Goal: Information Seeking & Learning: Check status

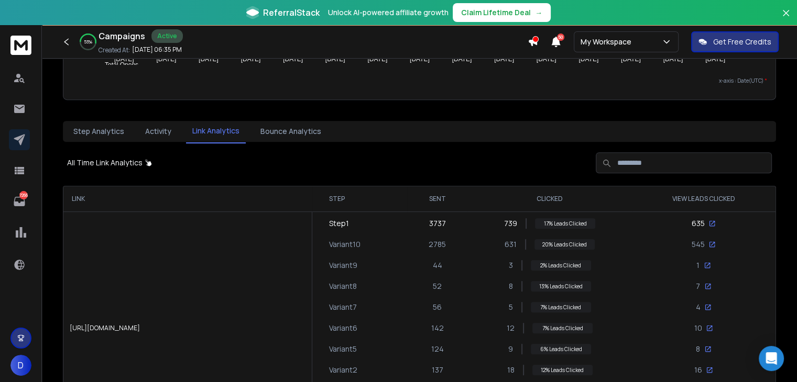
scroll to position [419, 0]
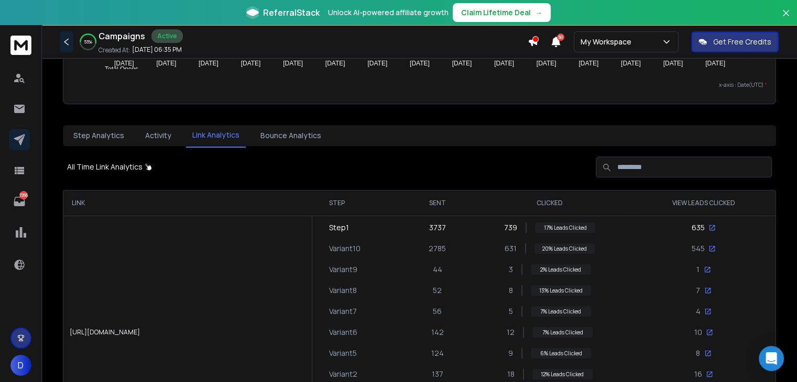
click at [69, 45] on icon at bounding box center [66, 41] width 9 height 9
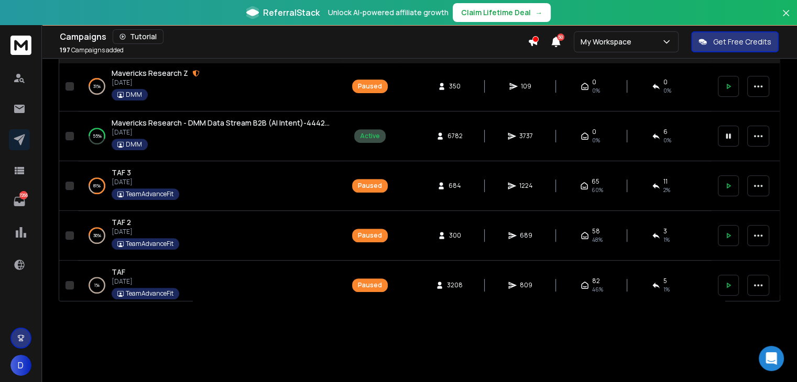
scroll to position [419, 0]
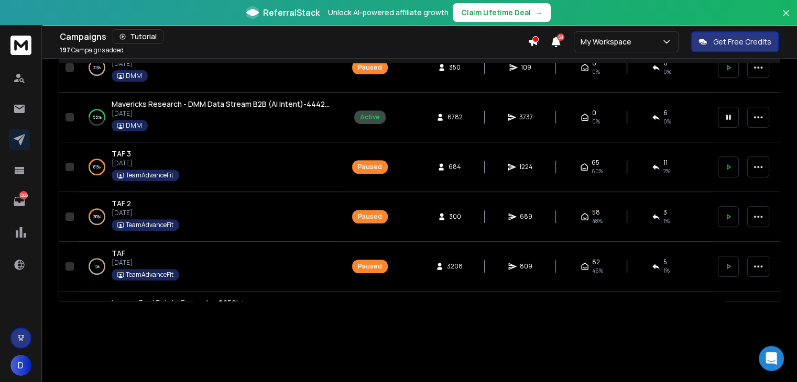
click at [218, 109] on p "[DATE]" at bounding box center [221, 113] width 218 height 8
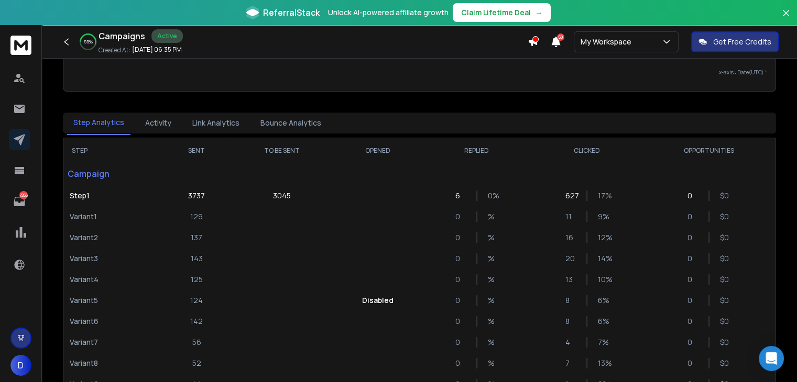
scroll to position [485, 0]
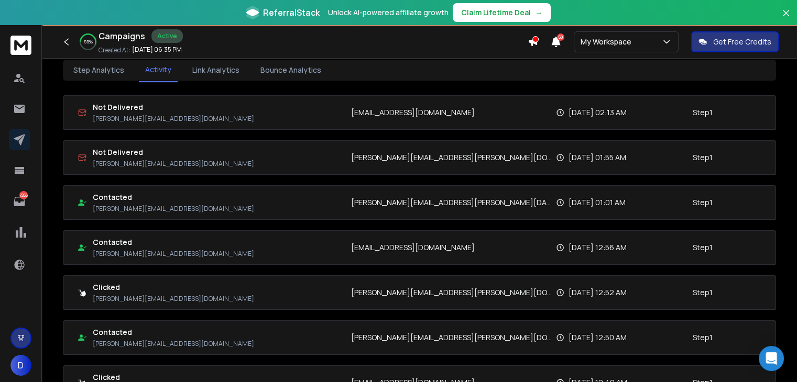
click at [159, 79] on button "Activity" at bounding box center [158, 70] width 39 height 24
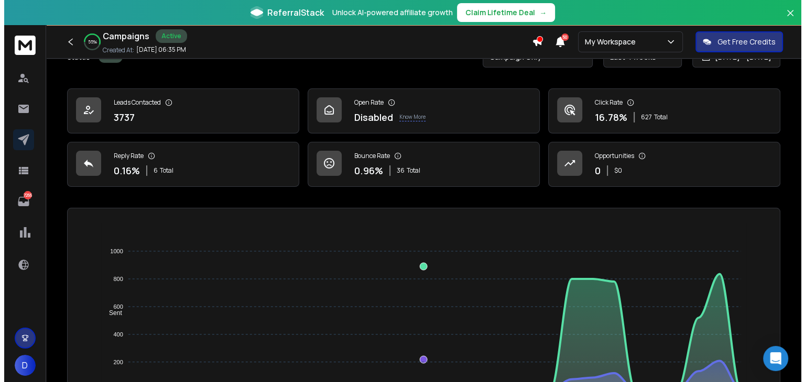
scroll to position [0, 0]
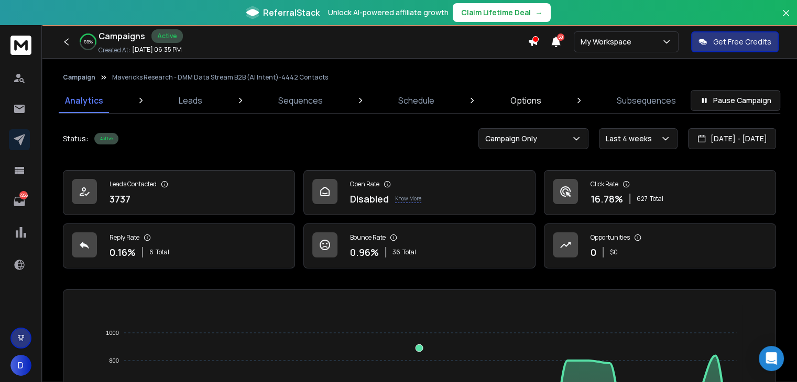
click at [532, 106] on p "Options" at bounding box center [525, 100] width 31 height 13
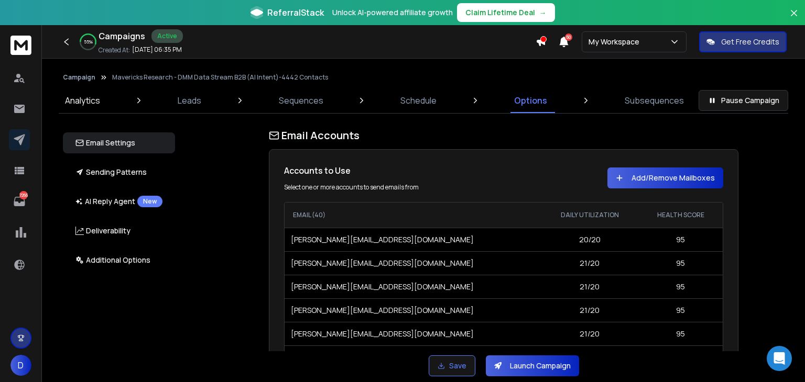
click at [96, 97] on p "Analytics" at bounding box center [82, 100] width 35 height 13
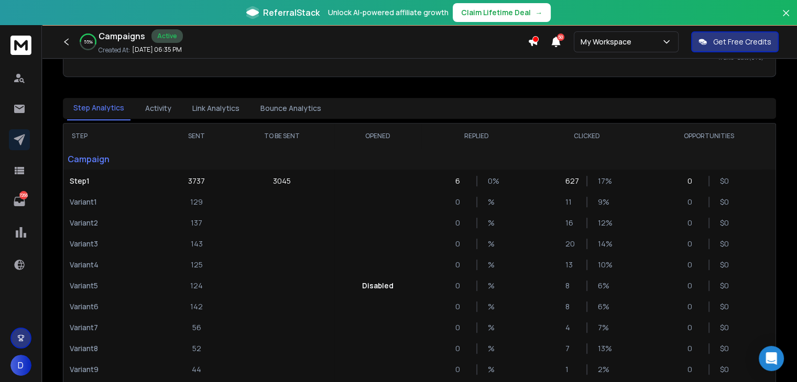
scroll to position [485, 0]
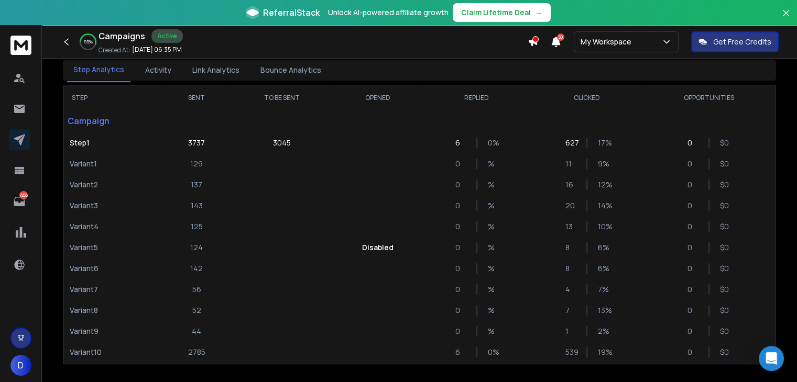
click at [155, 80] on div "Step Analytics Activity Link Analytics Bounce Analytics STEP SENT TO BE SENT OP…" at bounding box center [419, 212] width 713 height 305
click at [155, 68] on button "Activity" at bounding box center [158, 70] width 39 height 23
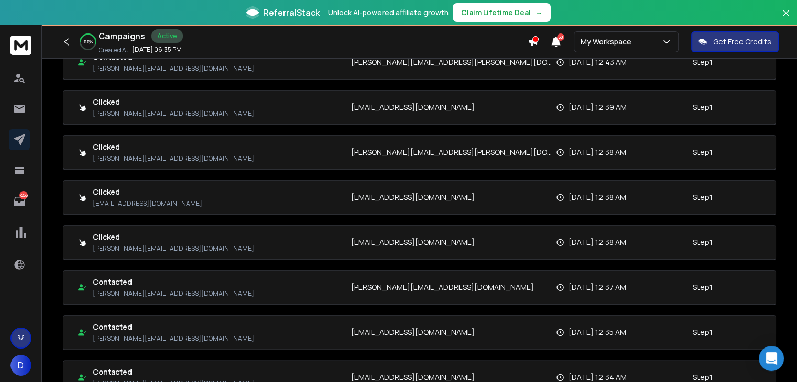
scroll to position [1270, 0]
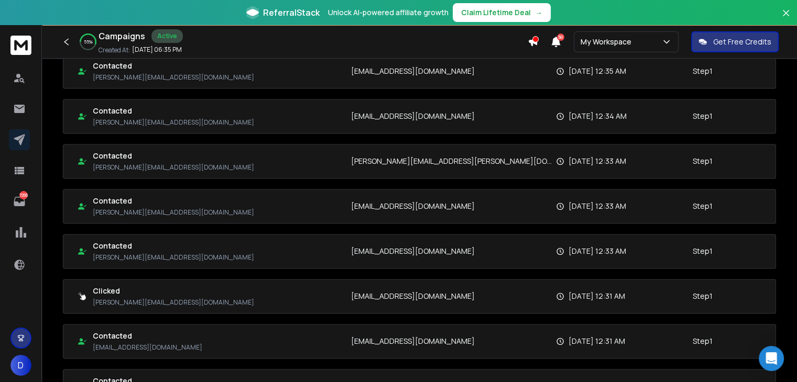
scroll to position [1427, 0]
click at [221, 115] on div "Contacted [PERSON_NAME][EMAIL_ADDRESS][DOMAIN_NAME]" at bounding box center [214, 115] width 273 height 21
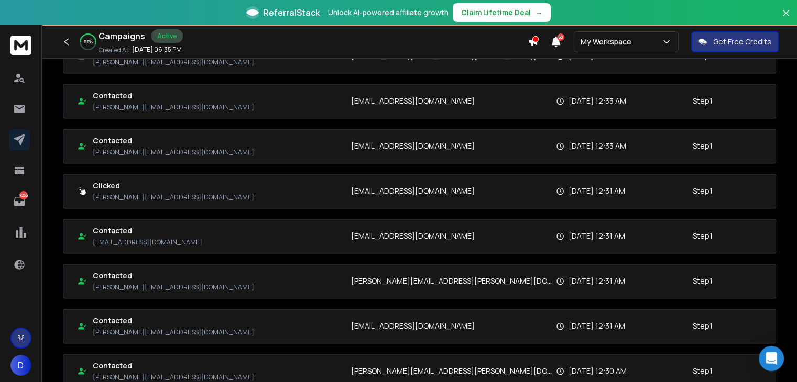
click at [341, 185] on div "Clicked [PERSON_NAME][EMAIL_ADDRESS][DOMAIN_NAME]" at bounding box center [214, 191] width 273 height 21
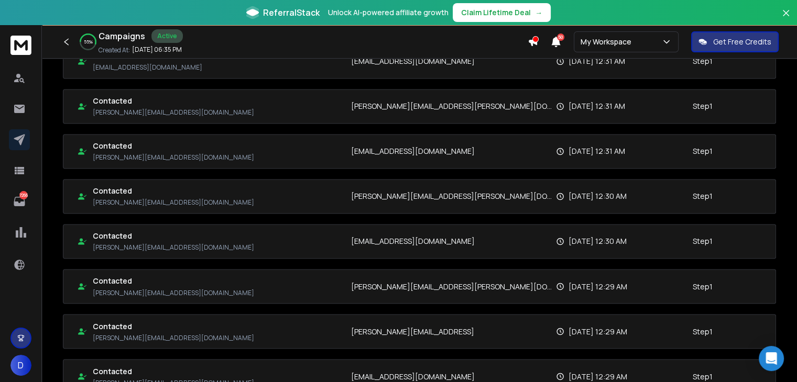
scroll to position [1899, 0]
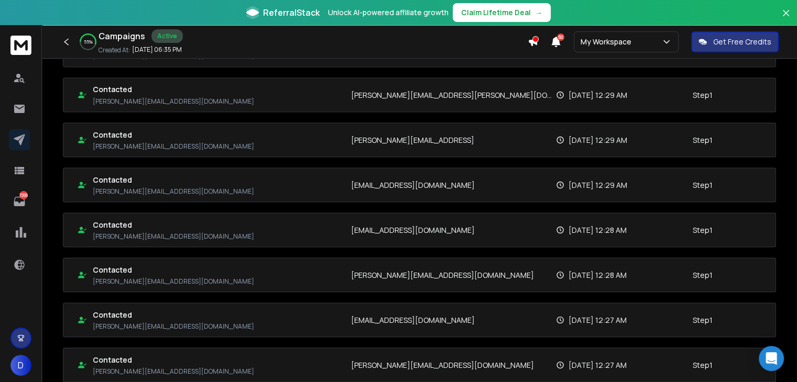
click at [337, 137] on div "Contacted [PERSON_NAME][EMAIL_ADDRESS][DOMAIN_NAME]" at bounding box center [214, 139] width 273 height 21
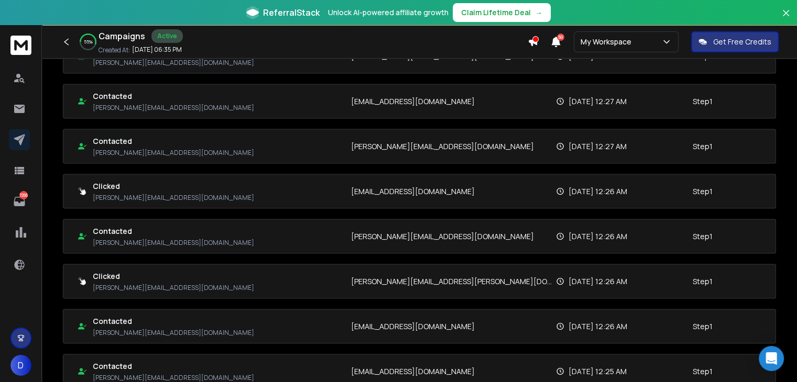
scroll to position [2213, 0]
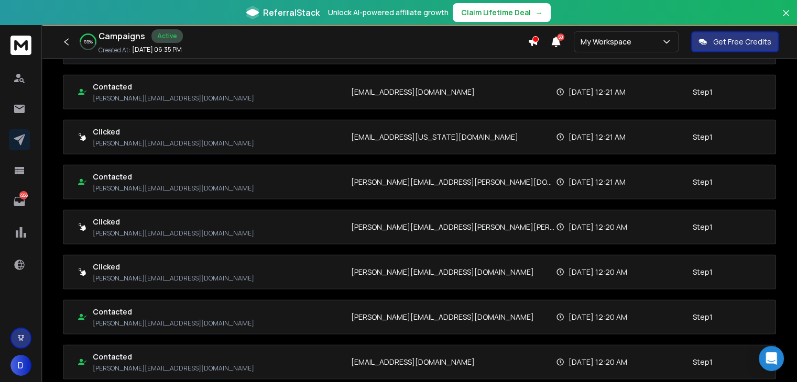
click at [310, 210] on div "Clicked [PERSON_NAME][EMAIL_ADDRESS][DOMAIN_NAME] [PERSON_NAME][DOMAIN_NAME][EM…" at bounding box center [419, 227] width 713 height 35
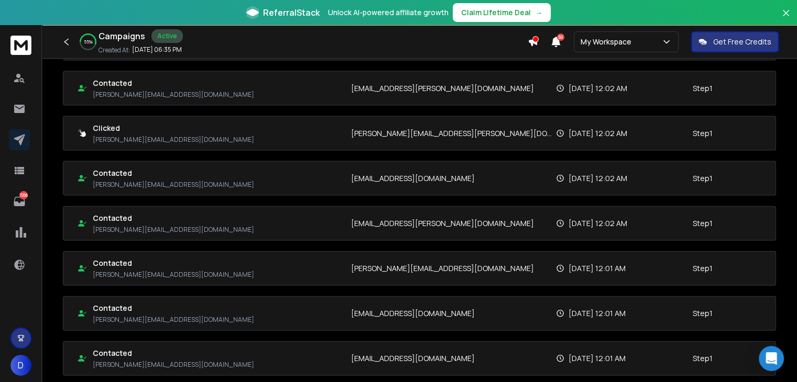
scroll to position [6451, 0]
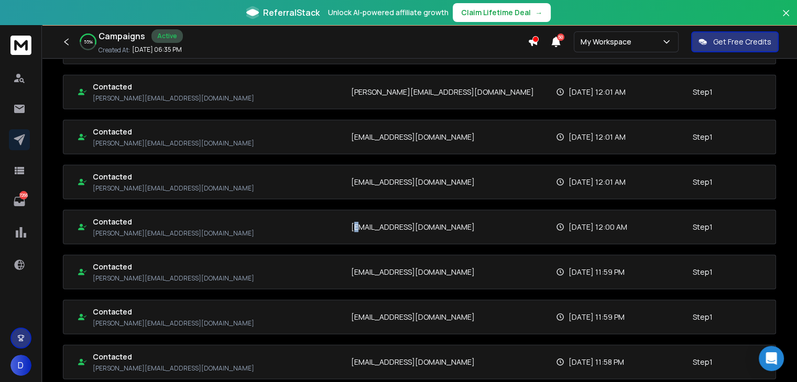
click at [357, 222] on p "[EMAIL_ADDRESS][DOMAIN_NAME]" at bounding box center [413, 227] width 124 height 10
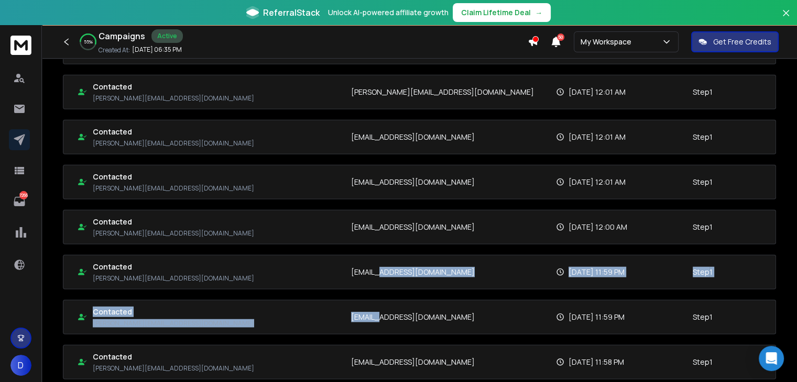
drag, startPoint x: 379, startPoint y: 270, endPoint x: 367, endPoint y: 275, distance: 13.6
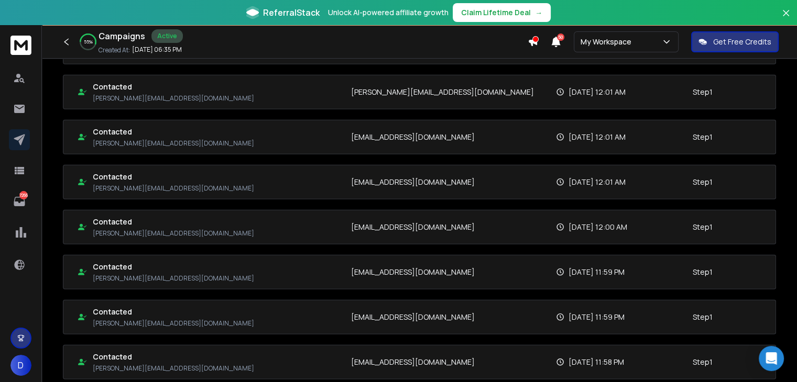
click at [541, 222] on div "[EMAIL_ADDRESS][DOMAIN_NAME]" at bounding box center [453, 227] width 205 height 10
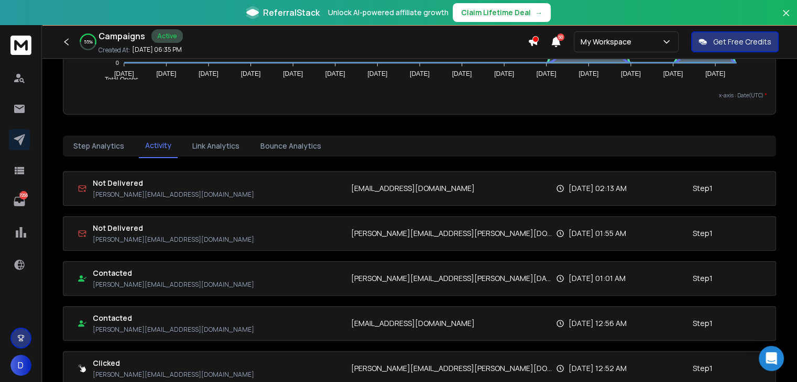
scroll to position [434, 0]
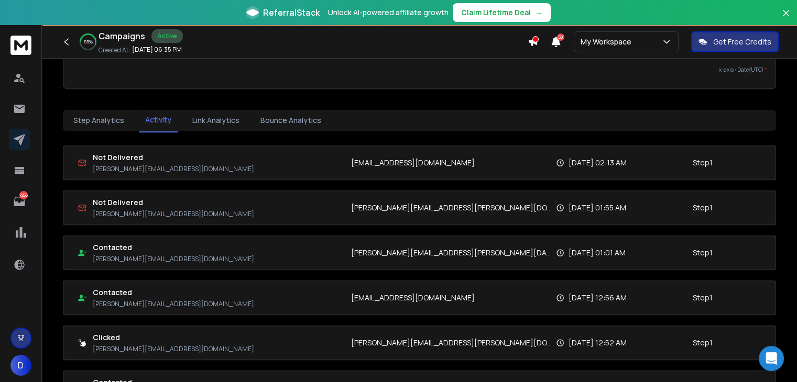
click at [207, 126] on button "Link Analytics" at bounding box center [216, 120] width 60 height 23
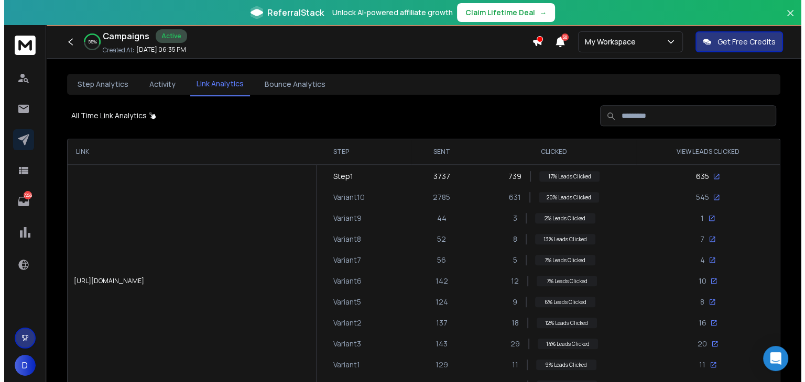
scroll to position [524, 0]
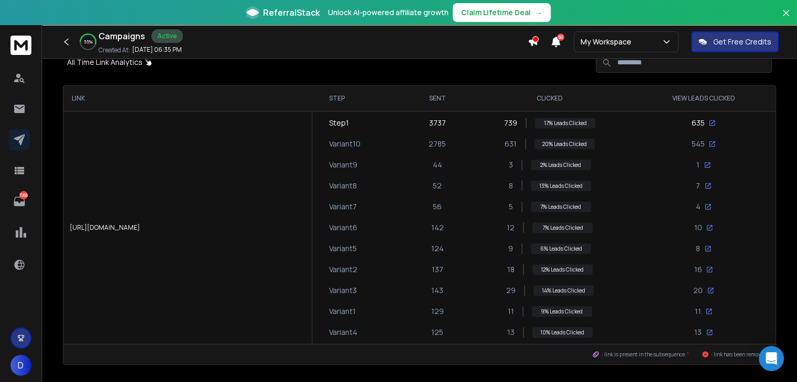
click at [711, 145] on icon at bounding box center [711, 143] width 7 height 7
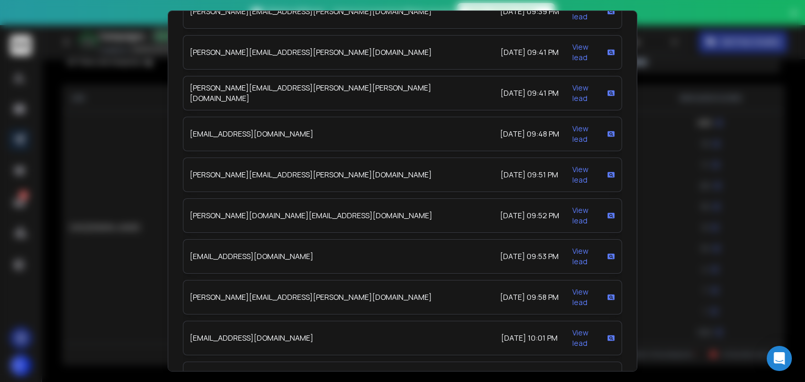
scroll to position [733, 0]
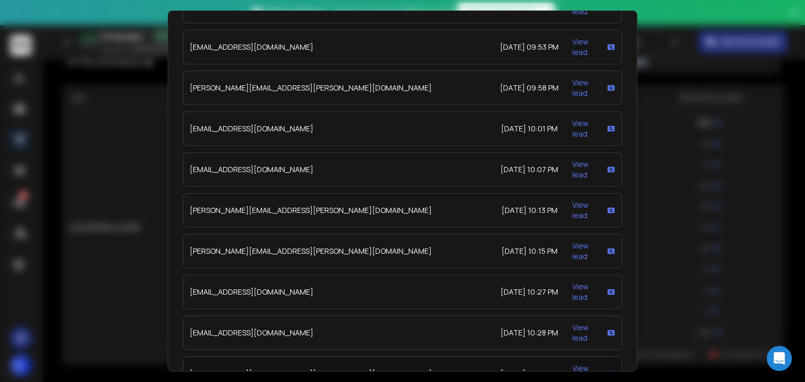
click at [493, 357] on td "[DATE] 10:32 PM" at bounding box center [529, 374] width 72 height 35
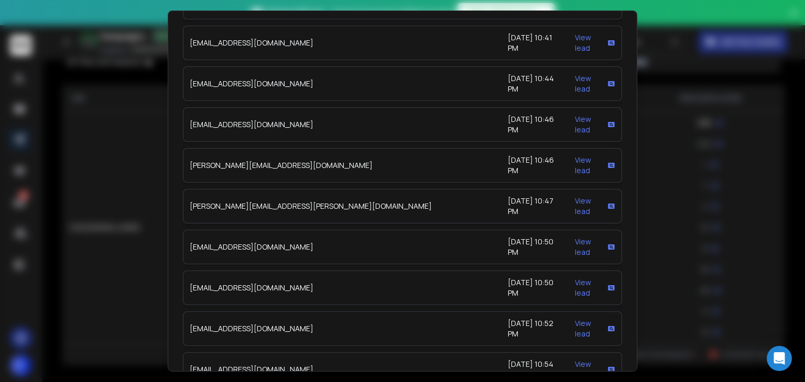
scroll to position [1282, 0]
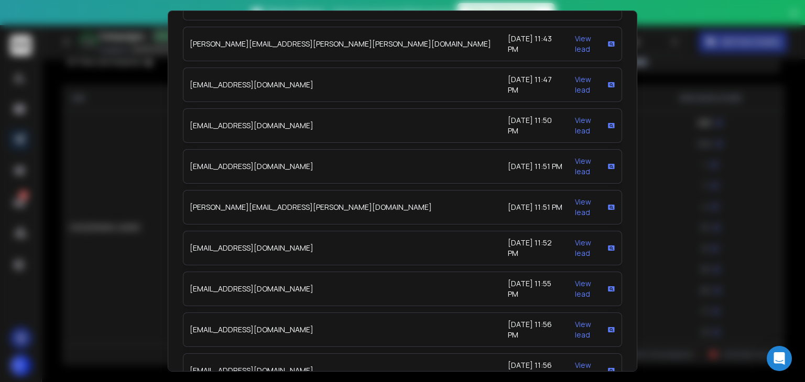
scroll to position [2461, 0]
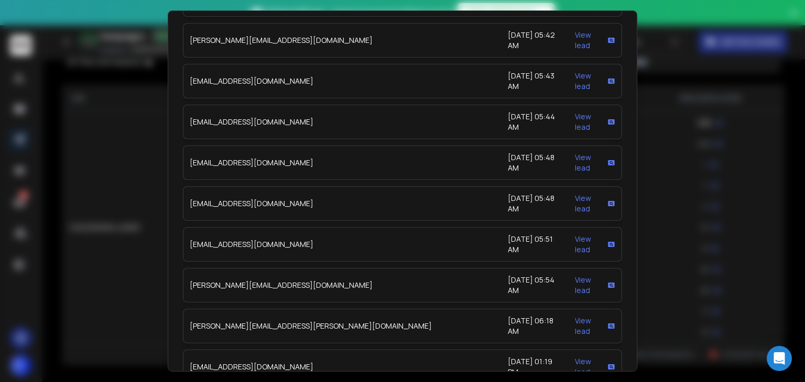
scroll to position [3748, 0]
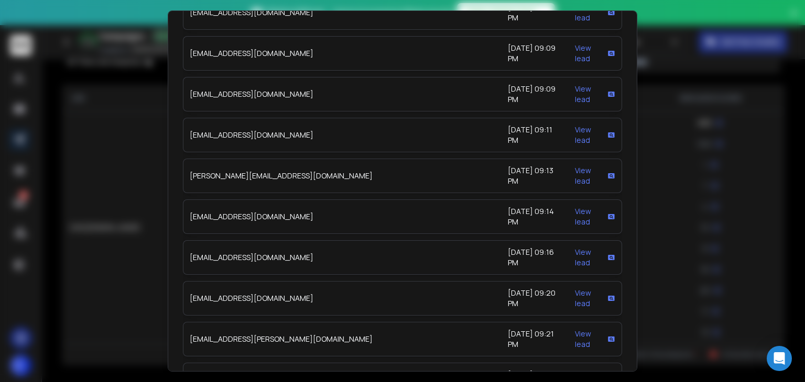
scroll to position [4115, 0]
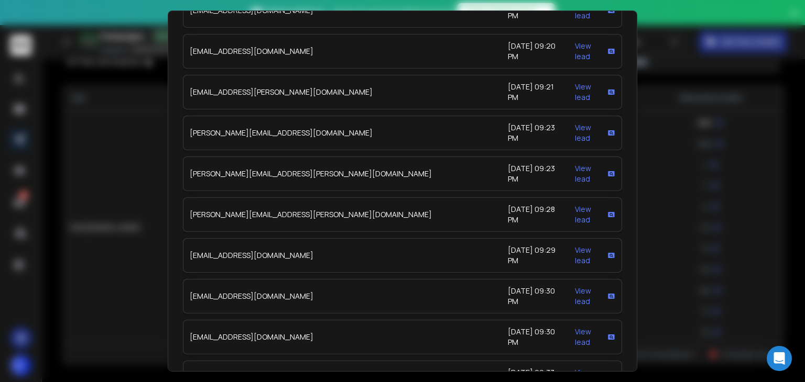
scroll to position [4429, 0]
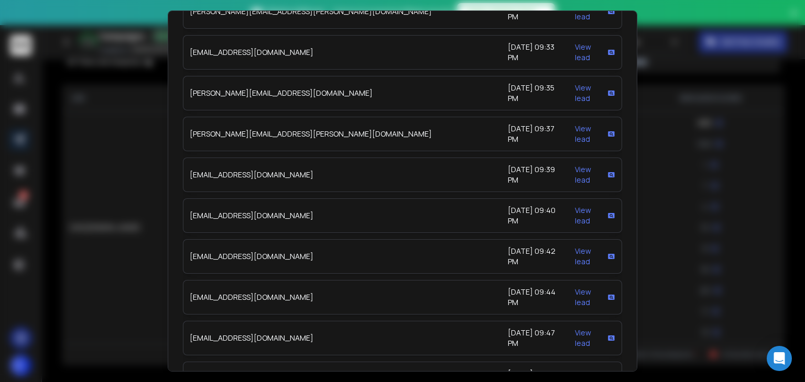
scroll to position [4743, 0]
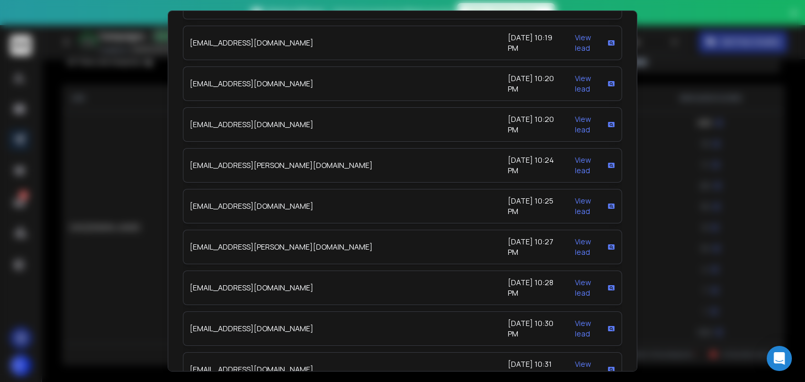
scroll to position [5600, 0]
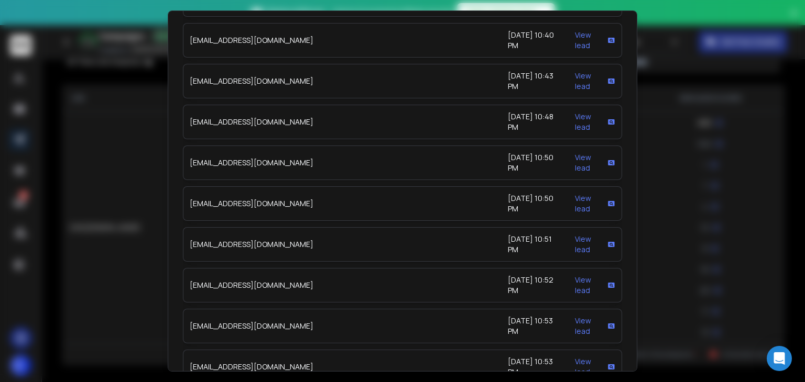
scroll to position [6148, 0]
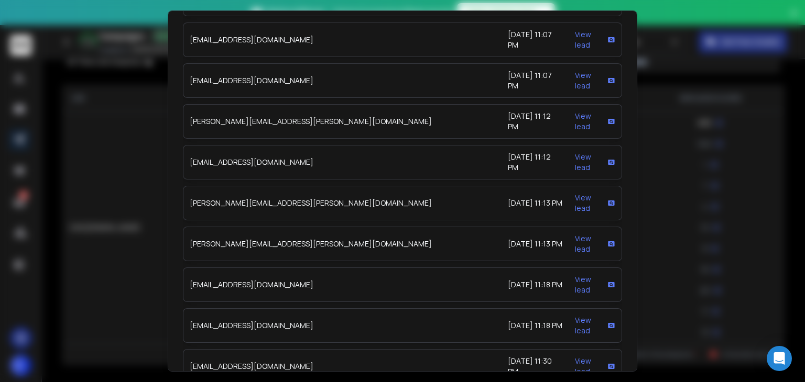
scroll to position [6829, 0]
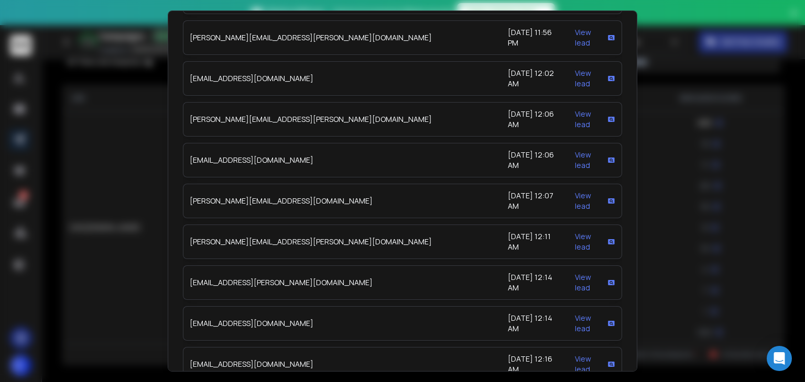
scroll to position [7834, 0]
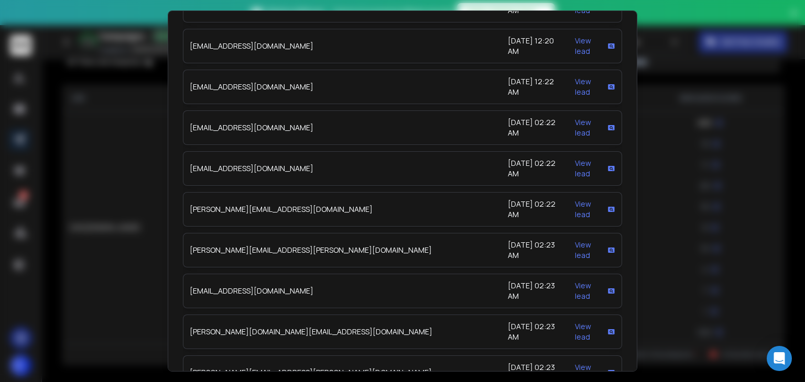
scroll to position [8148, 0]
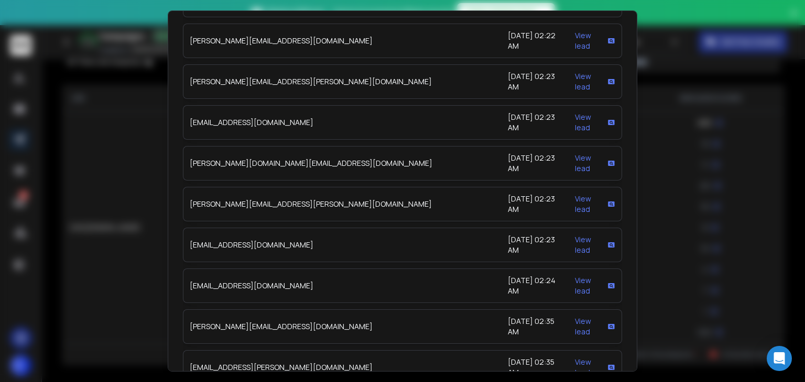
scroll to position [8305, 0]
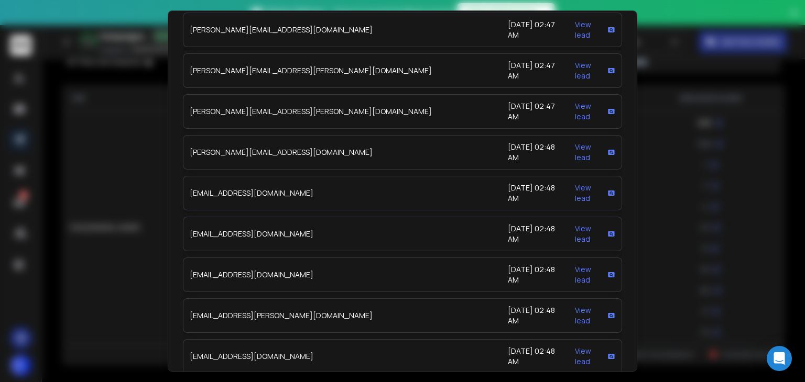
scroll to position [8974, 0]
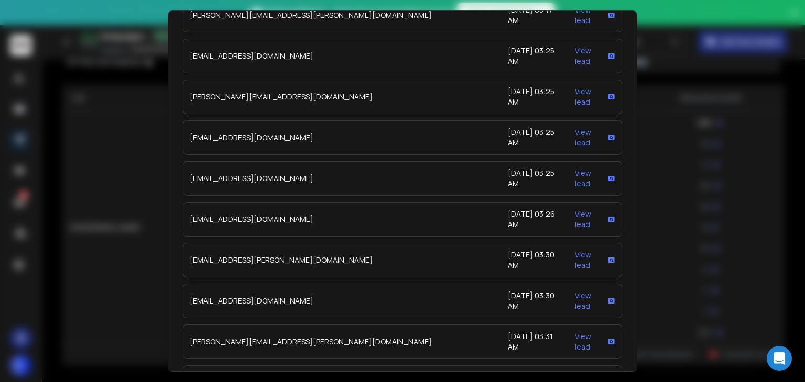
scroll to position [9919, 0]
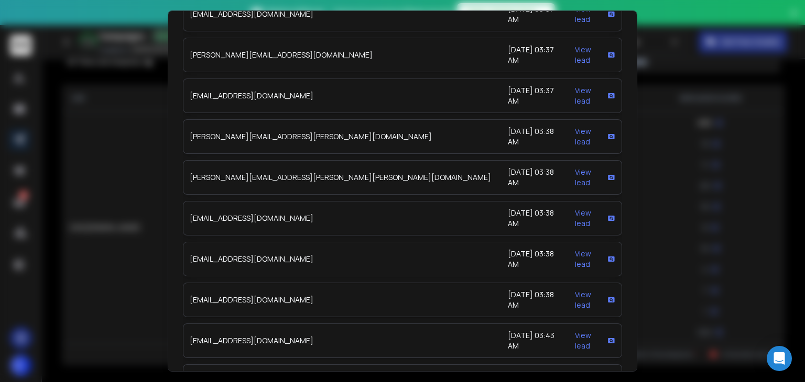
scroll to position [10390, 0]
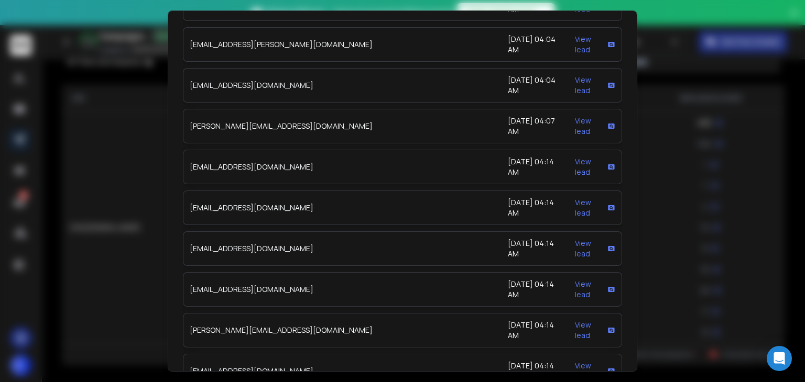
scroll to position [11434, 0]
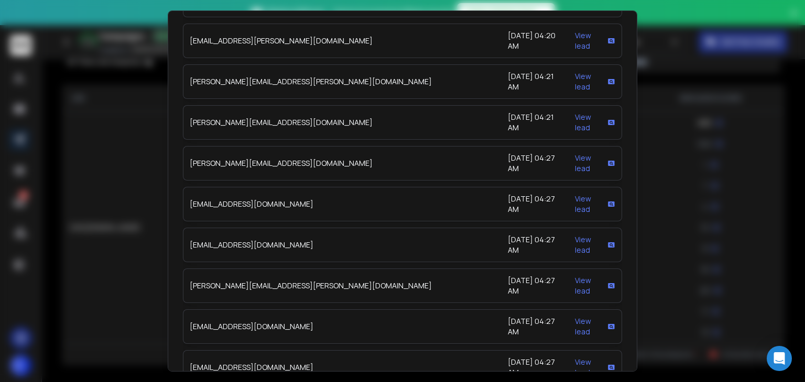
scroll to position [11957, 0]
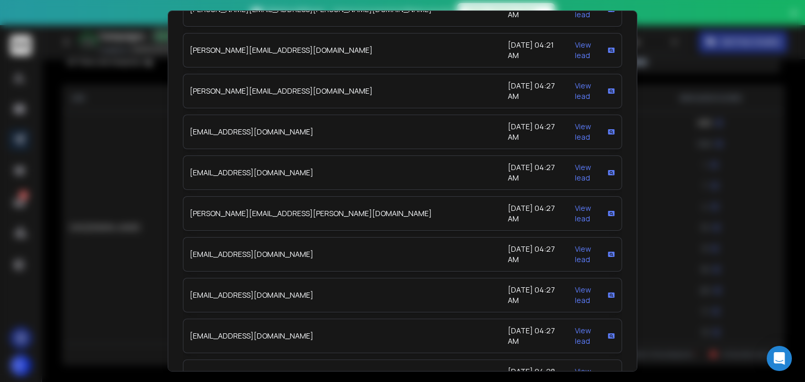
scroll to position [12062, 0]
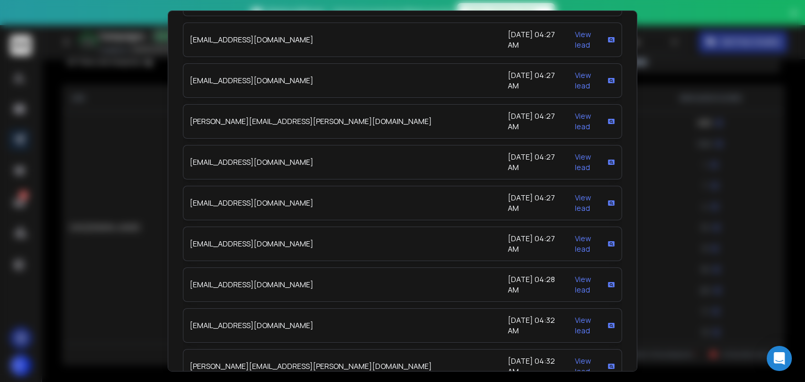
scroll to position [12167, 0]
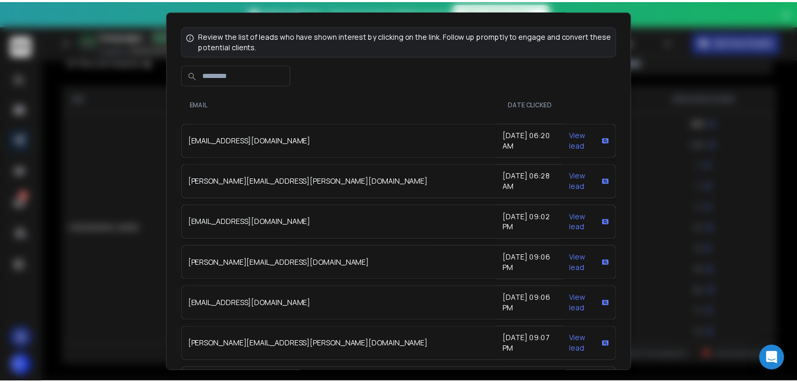
scroll to position [0, 0]
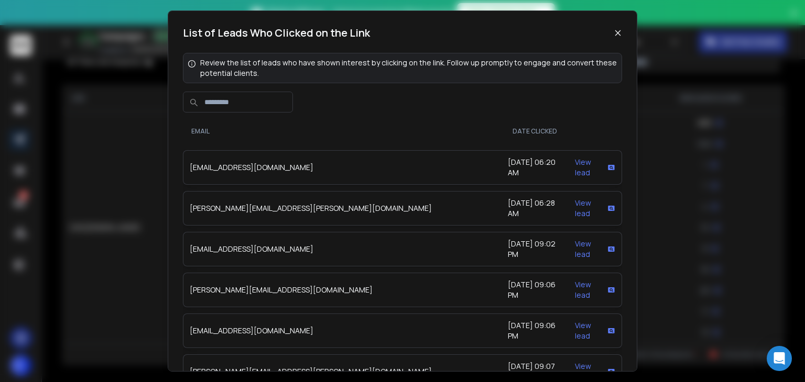
click at [614, 30] on icon at bounding box center [617, 33] width 8 height 8
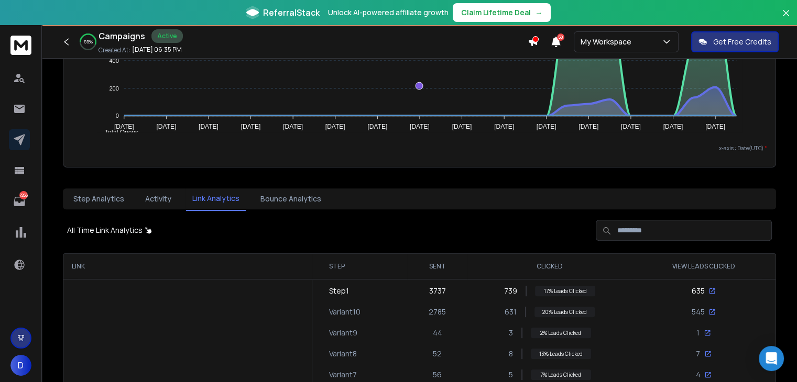
scroll to position [367, 0]
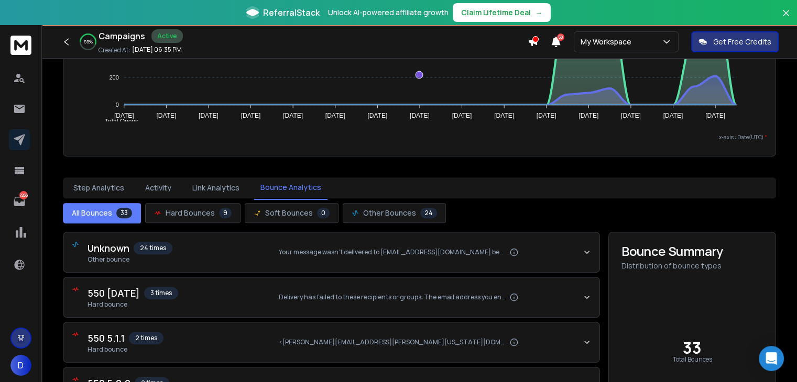
click at [264, 195] on button "Bounce Analytics" at bounding box center [290, 188] width 73 height 24
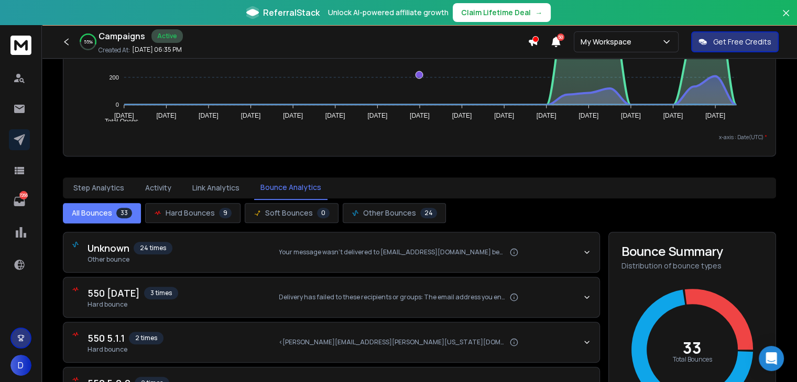
scroll to position [419, 0]
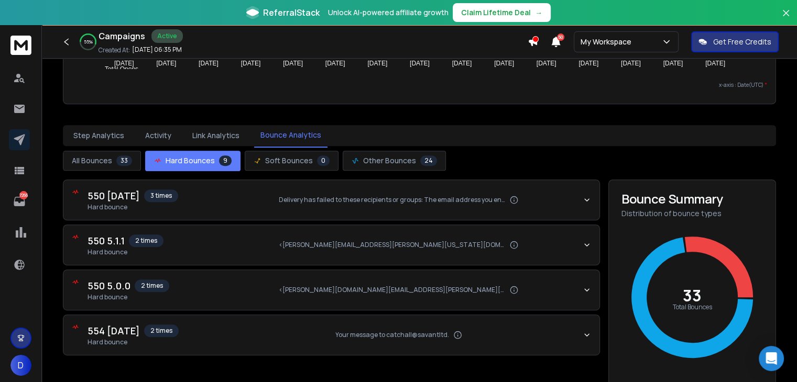
click at [225, 158] on span "9" at bounding box center [225, 161] width 13 height 10
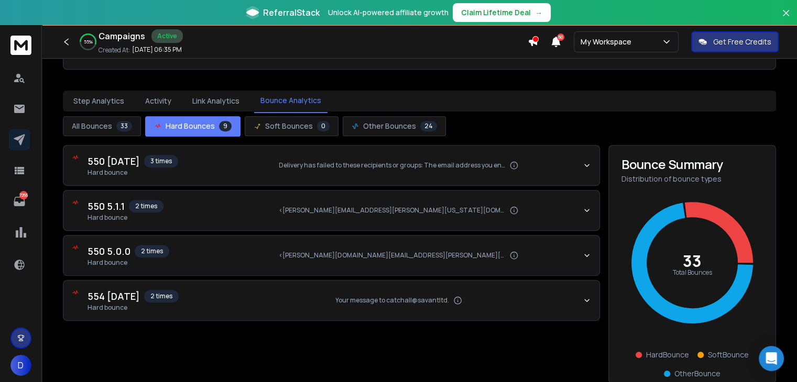
scroll to position [471, 0]
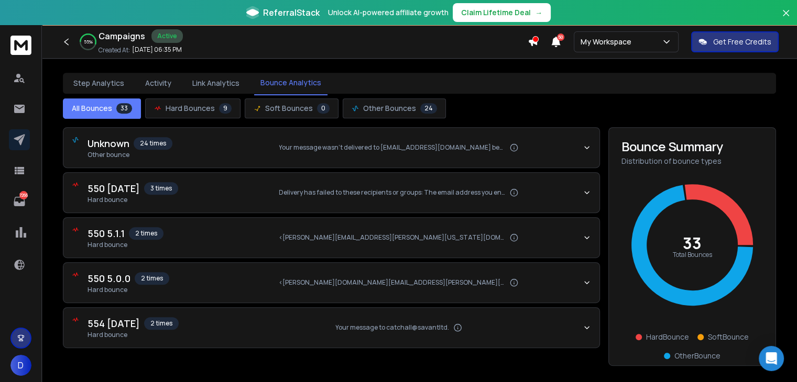
click at [127, 103] on span "33" at bounding box center [124, 108] width 16 height 10
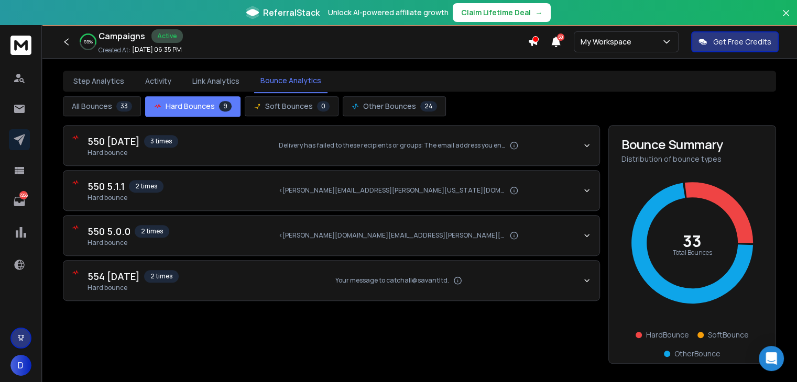
click at [201, 106] on span "Hard Bounces" at bounding box center [190, 106] width 49 height 10
click at [76, 105] on span "All Bounces" at bounding box center [92, 106] width 40 height 10
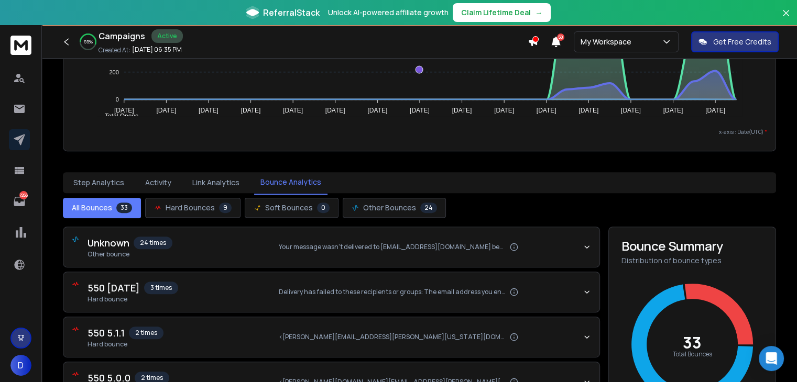
scroll to position [369, 0]
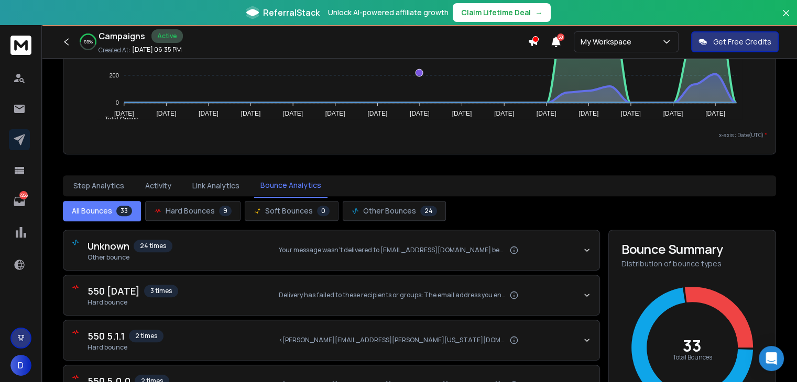
click at [146, 195] on button "Activity" at bounding box center [158, 185] width 39 height 23
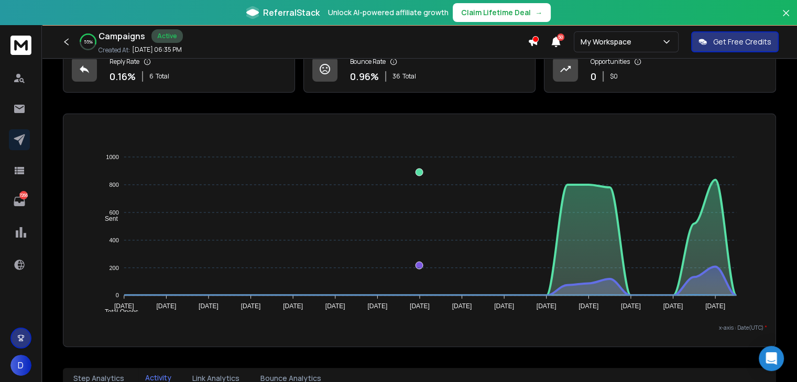
scroll to position [316, 0]
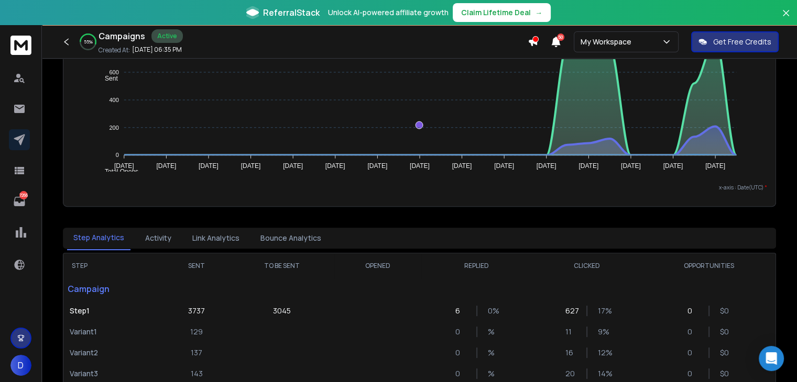
click at [94, 241] on button "Step Analytics" at bounding box center [98, 238] width 63 height 24
click at [217, 233] on button "Link Analytics" at bounding box center [216, 238] width 60 height 23
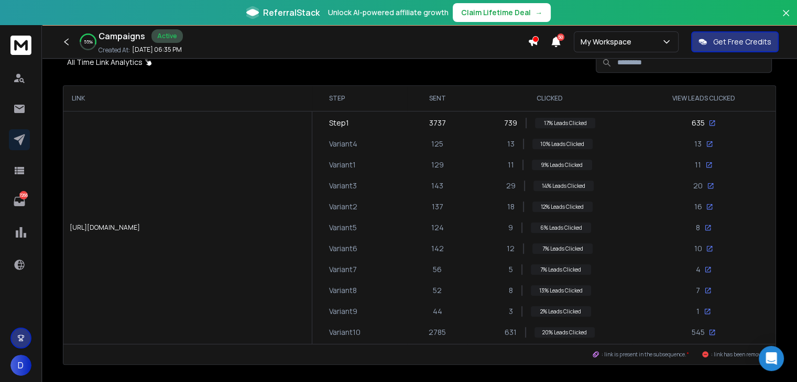
scroll to position [471, 0]
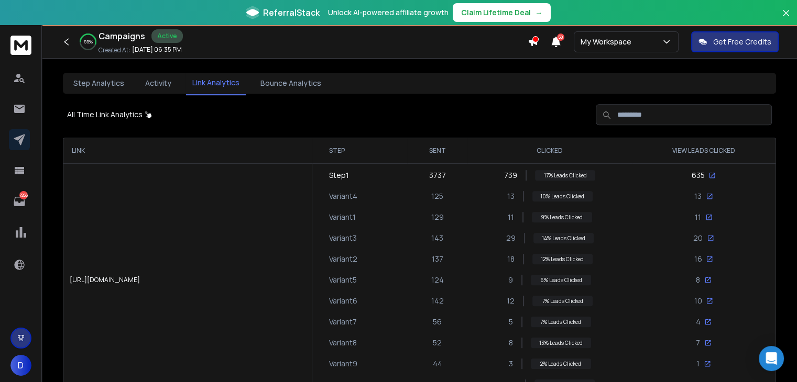
click at [30, 137] on div at bounding box center [21, 141] width 24 height 25
click at [84, 42] on p "55 %" at bounding box center [88, 42] width 9 height 6
click at [72, 44] on button at bounding box center [67, 41] width 14 height 21
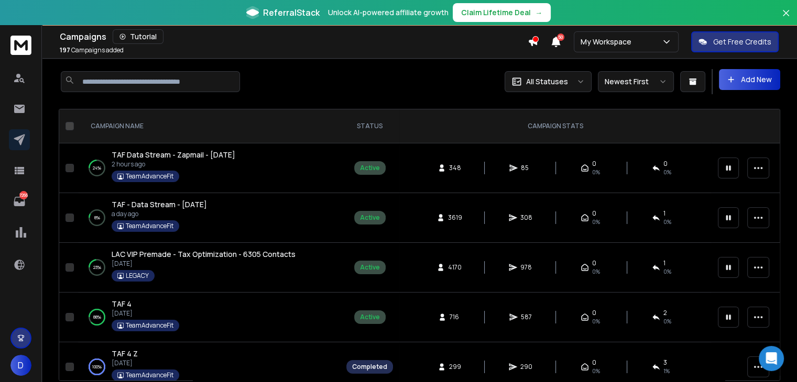
scroll to position [210, 0]
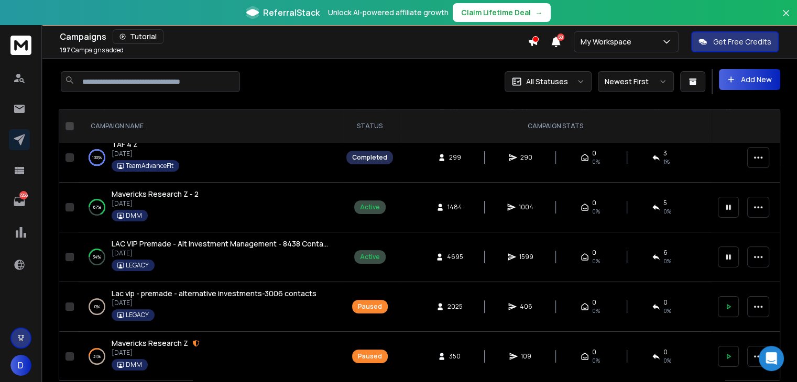
click at [306, 91] on div at bounding box center [239, 81] width 361 height 25
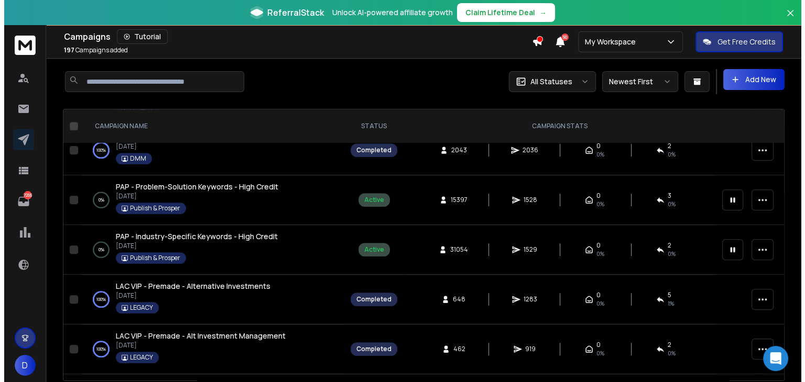
scroll to position [733, 0]
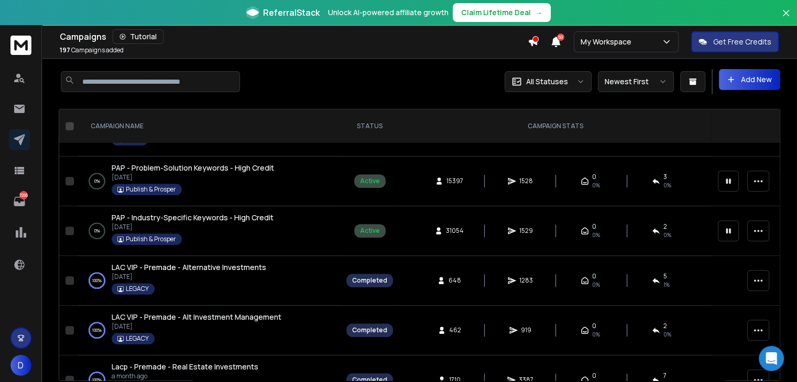
click at [180, 168] on link "PAP - Problem-Solution Keywords - High Credit" at bounding box center [193, 168] width 162 height 10
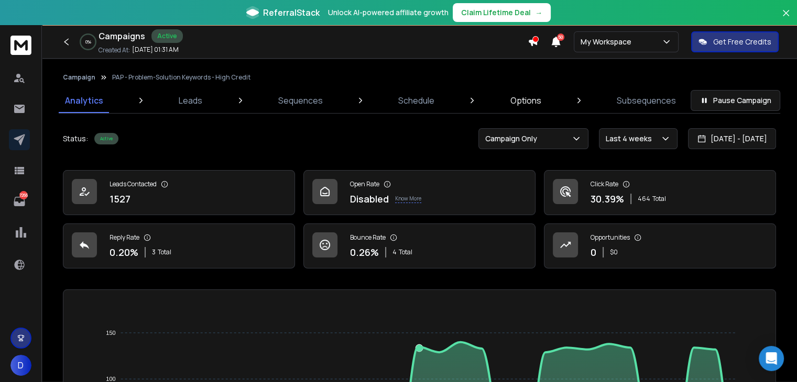
click at [532, 107] on link "Options" at bounding box center [525, 100] width 43 height 25
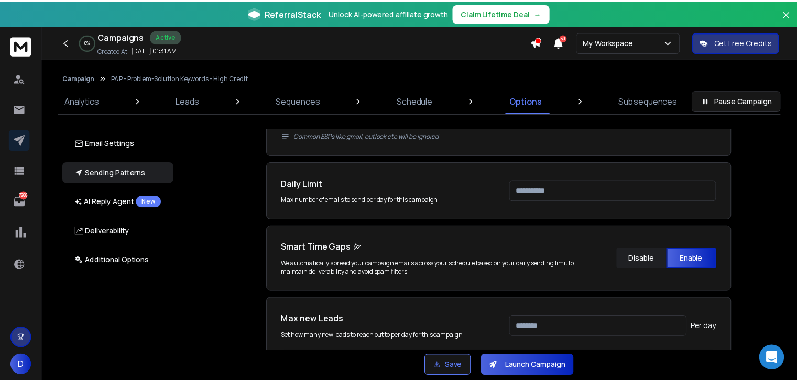
scroll to position [479, 0]
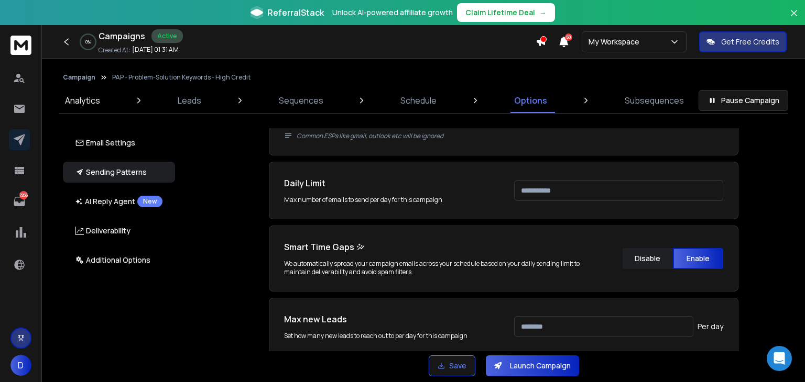
click at [96, 98] on p "Analytics" at bounding box center [82, 100] width 35 height 13
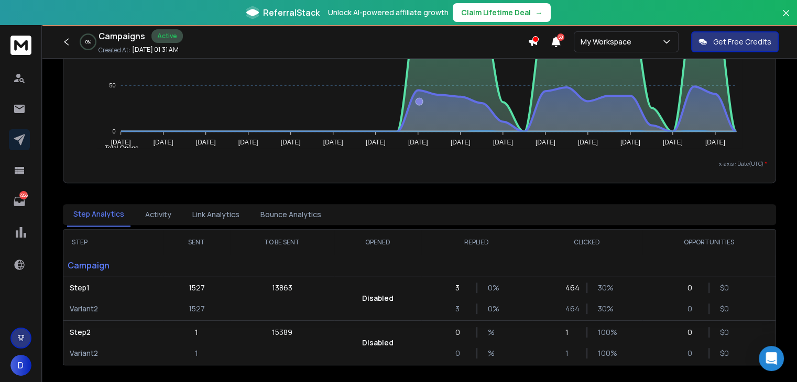
scroll to position [341, 0]
click at [156, 218] on button "Activity" at bounding box center [158, 213] width 39 height 23
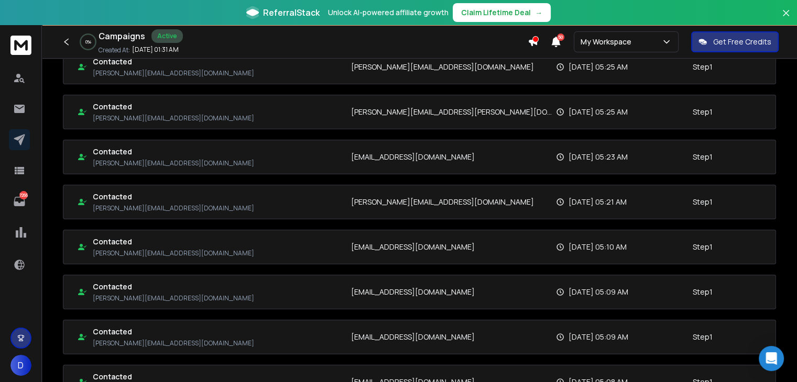
scroll to position [8075, 0]
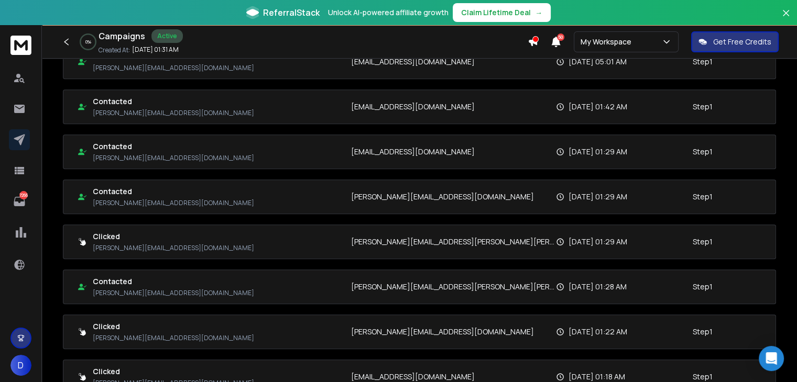
click at [359, 180] on div "Contacted [PERSON_NAME][EMAIL_ADDRESS][DOMAIN_NAME] [PERSON_NAME][EMAIL_ADDRESS…" at bounding box center [419, 197] width 713 height 35
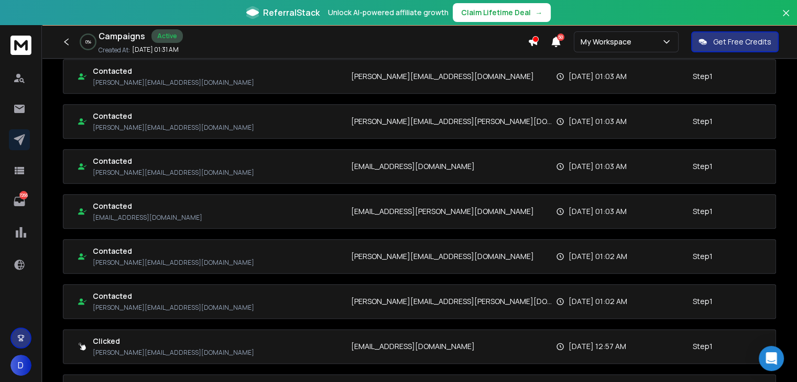
scroll to position [9227, 0]
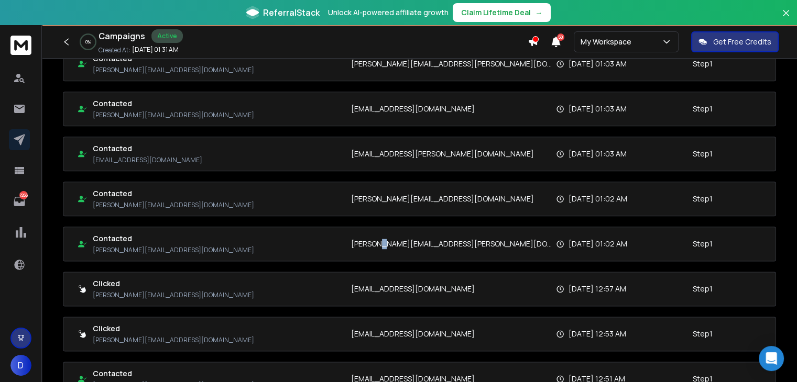
click at [372, 227] on div "Contacted [PERSON_NAME][EMAIL_ADDRESS][DOMAIN_NAME] [PERSON_NAME][DOMAIN_NAME][…" at bounding box center [419, 244] width 713 height 35
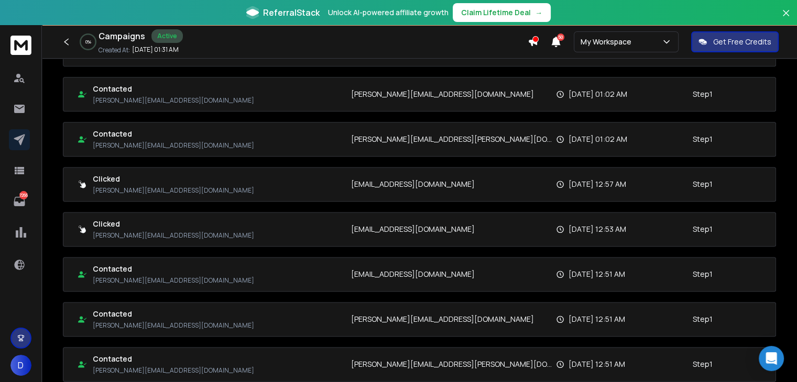
click at [337, 174] on div "Clicked [PERSON_NAME][EMAIL_ADDRESS][DOMAIN_NAME]" at bounding box center [214, 184] width 273 height 21
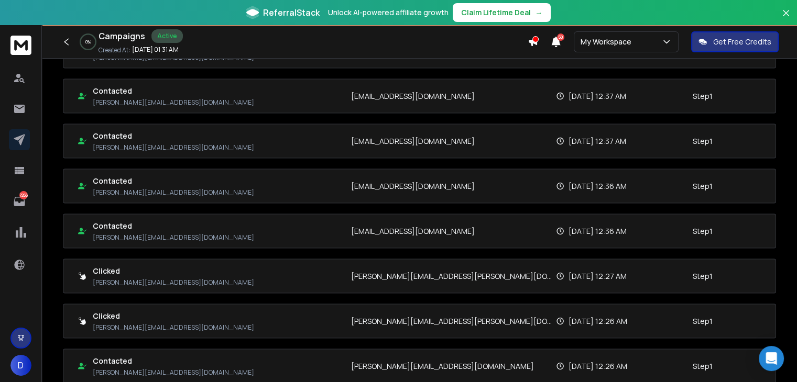
scroll to position [10065, 0]
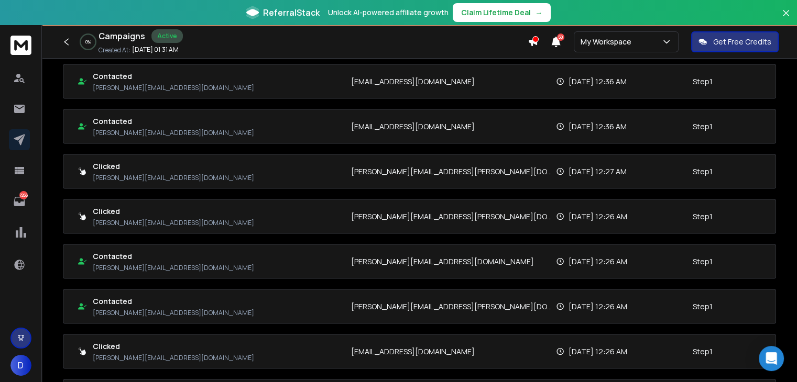
click at [389, 290] on div "Contacted [PERSON_NAME][EMAIL_ADDRESS][DOMAIN_NAME] [PERSON_NAME][DOMAIN_NAME][…" at bounding box center [419, 307] width 713 height 35
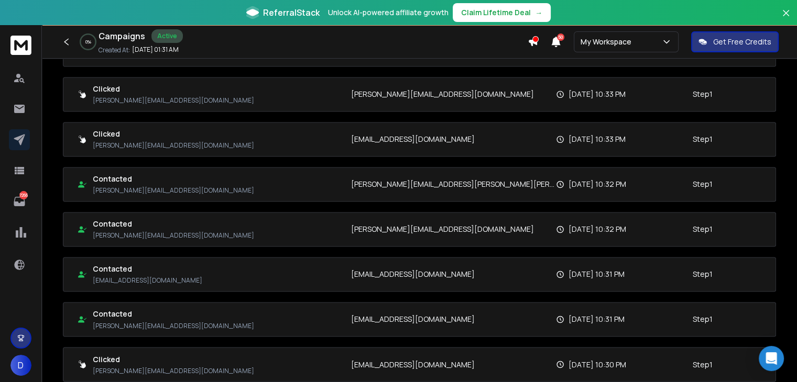
scroll to position [13627, 0]
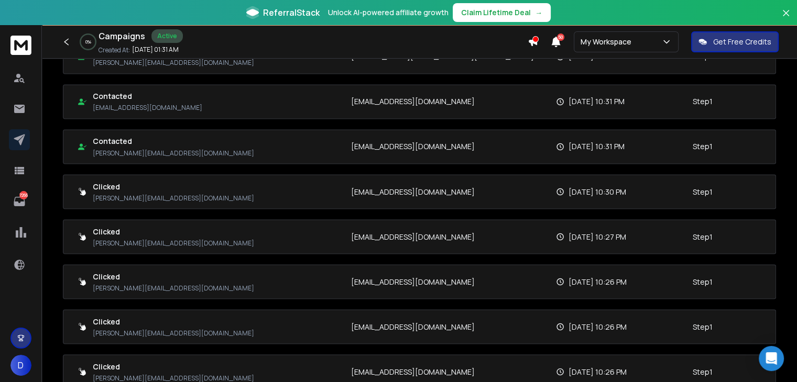
click at [355, 232] on p "[EMAIL_ADDRESS][DOMAIN_NAME]" at bounding box center [413, 237] width 124 height 10
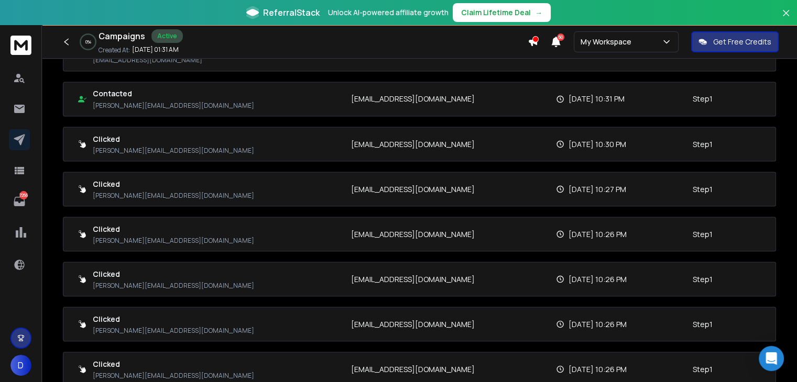
scroll to position [13889, 0]
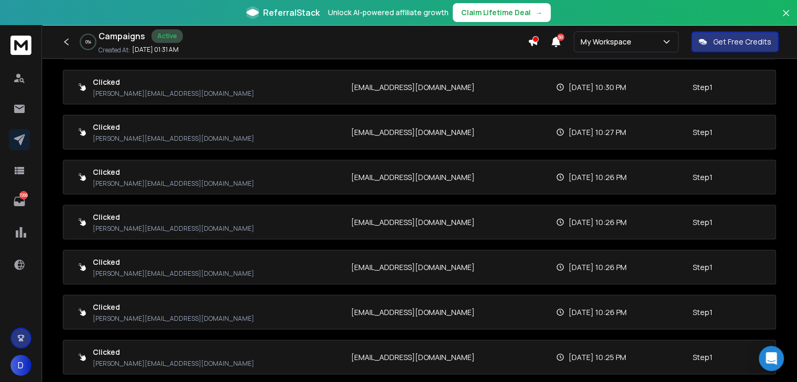
click at [323, 205] on div "Clicked [PERSON_NAME][EMAIL_ADDRESS][DOMAIN_NAME] [EMAIL_ADDRESS][DOMAIN_NAME] …" at bounding box center [419, 222] width 713 height 35
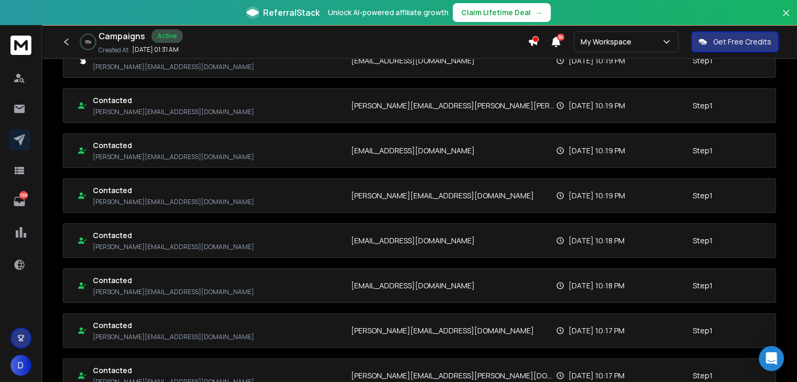
scroll to position [15198, 0]
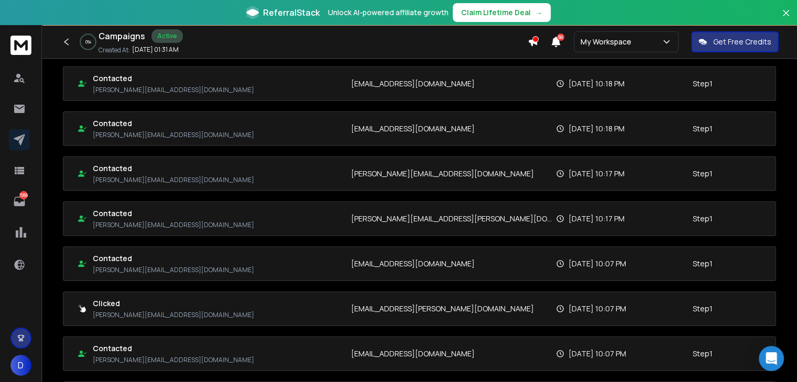
click at [383, 259] on p "[EMAIL_ADDRESS][DOMAIN_NAME]" at bounding box center [413, 264] width 124 height 10
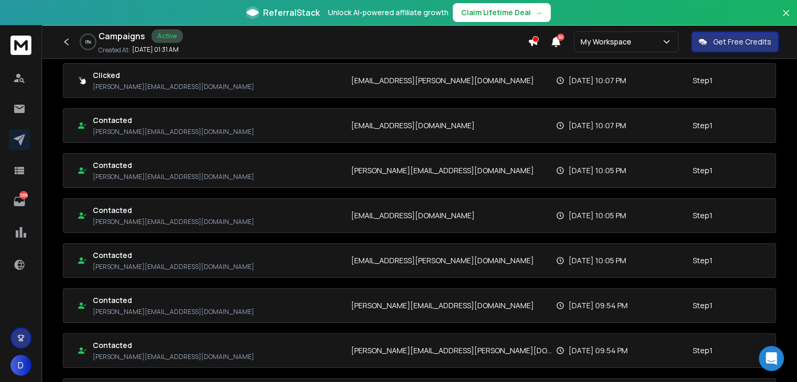
scroll to position [15565, 0]
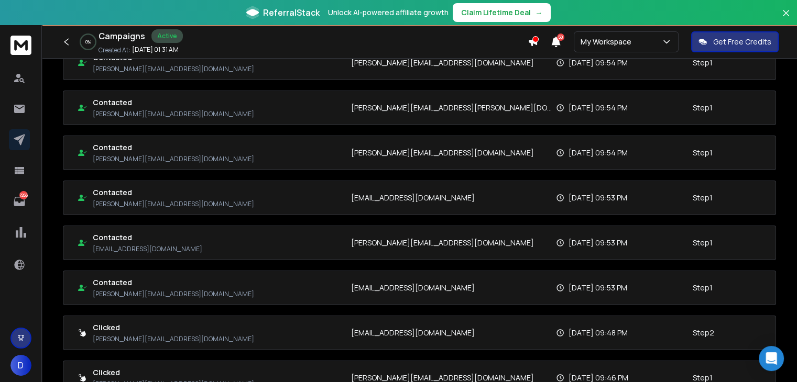
click at [381, 226] on div "Contacted [EMAIL_ADDRESS][DOMAIN_NAME] [PERSON_NAME][EMAIL_ADDRESS][DOMAIN_NAME…" at bounding box center [419, 243] width 713 height 35
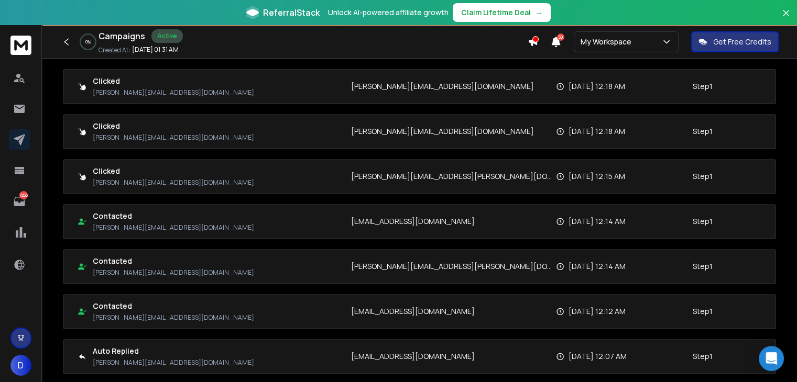
scroll to position [21379, 0]
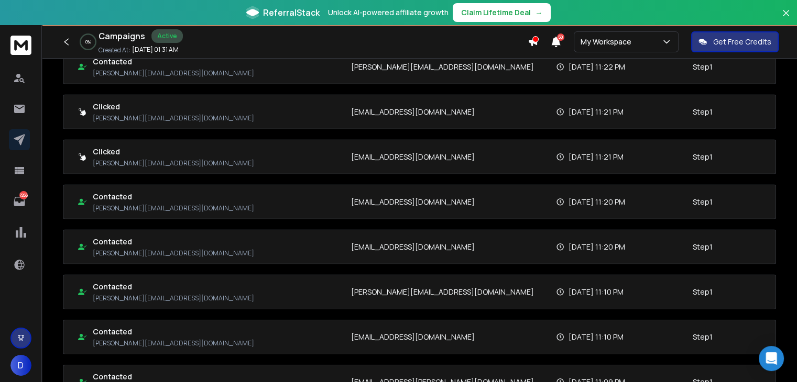
scroll to position [23160, 0]
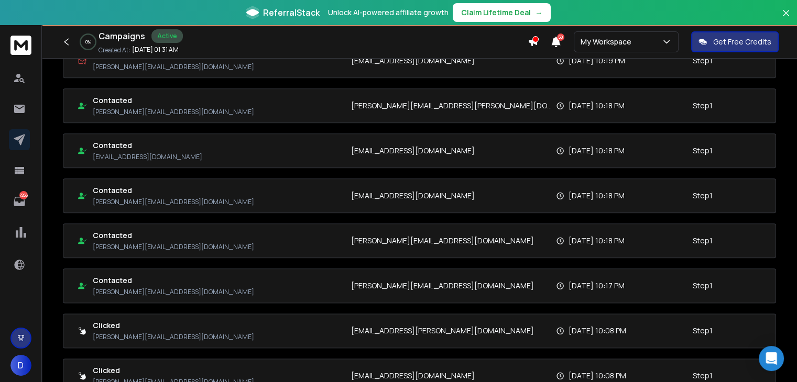
scroll to position [25139, 0]
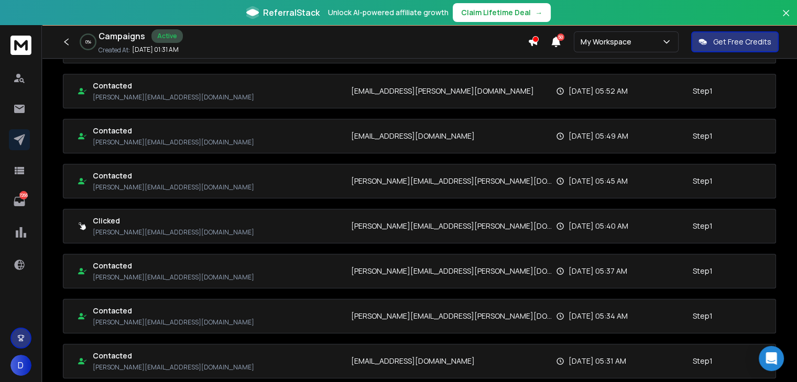
scroll to position [28795, 0]
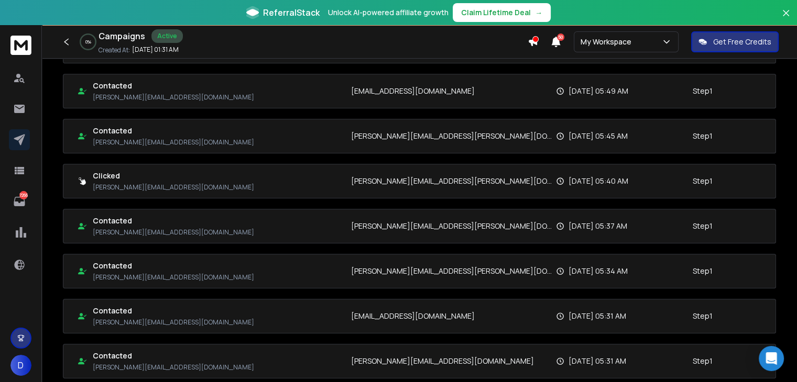
click at [399, 356] on p "[PERSON_NAME][EMAIL_ADDRESS][DOMAIN_NAME]" at bounding box center [442, 361] width 183 height 10
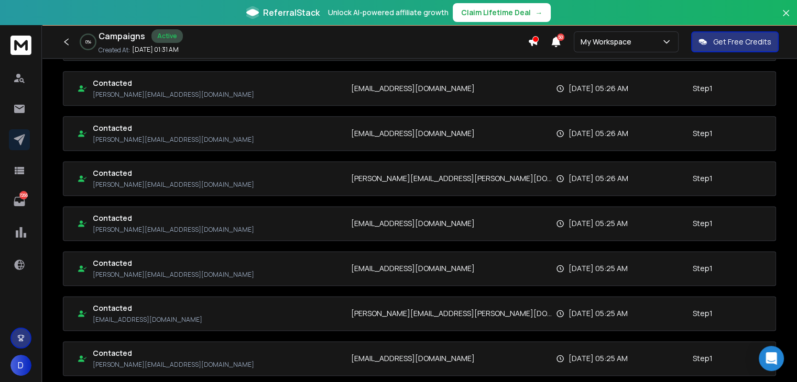
scroll to position [29266, 0]
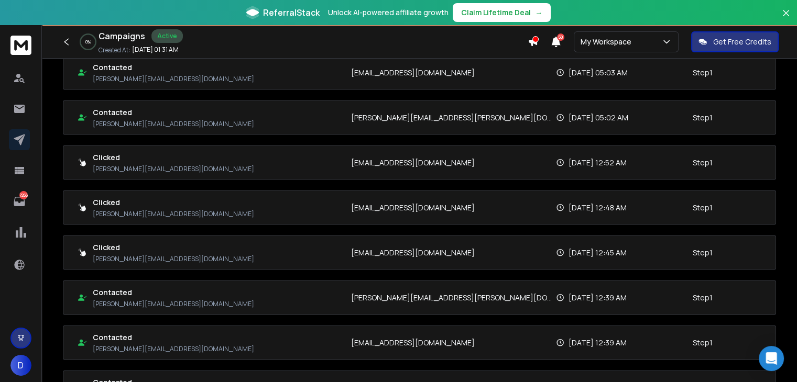
scroll to position [30156, 0]
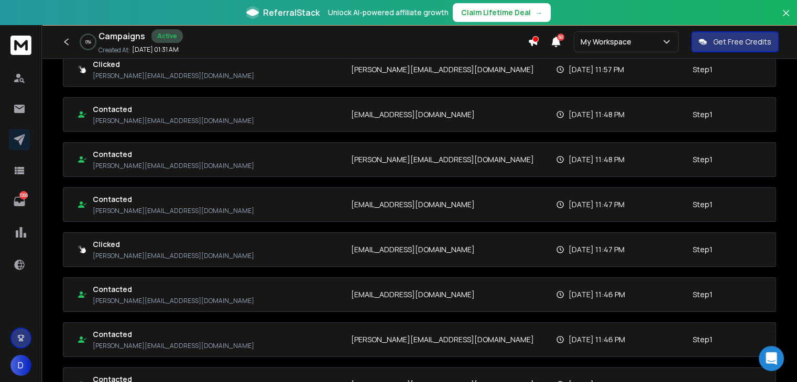
scroll to position [31204, 0]
click at [400, 322] on div "Contacted [PERSON_NAME][EMAIL_ADDRESS][DOMAIN_NAME] [PERSON_NAME][DOMAIN_NAME][…" at bounding box center [419, 339] width 713 height 35
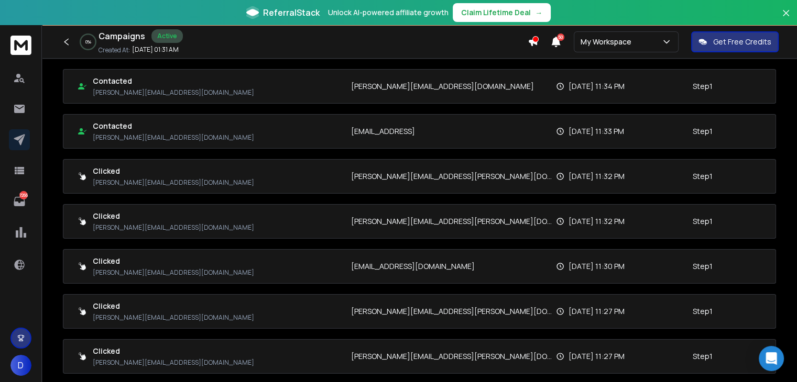
scroll to position [31728, 0]
click at [402, 339] on div "Clicked [PERSON_NAME][EMAIL_ADDRESS][DOMAIN_NAME] [PERSON_NAME][DOMAIN_NAME][EM…" at bounding box center [419, 356] width 713 height 35
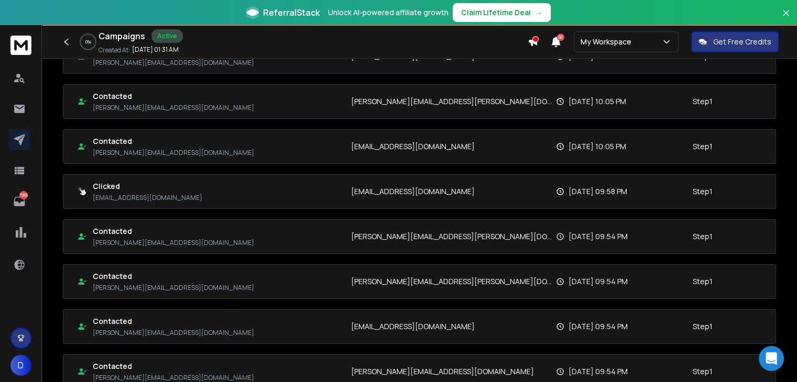
scroll to position [35782, 0]
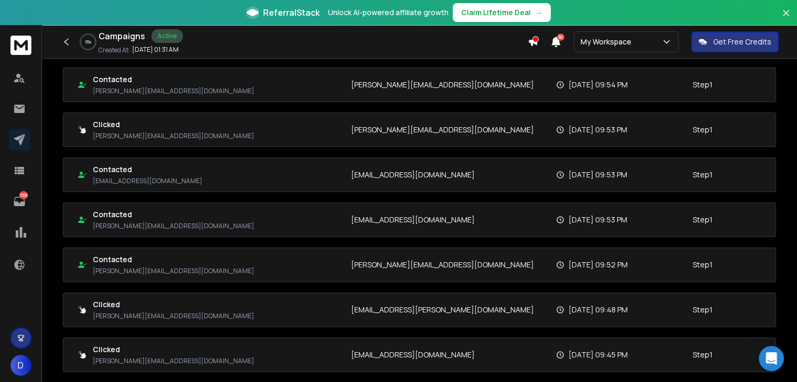
scroll to position [36148, 0]
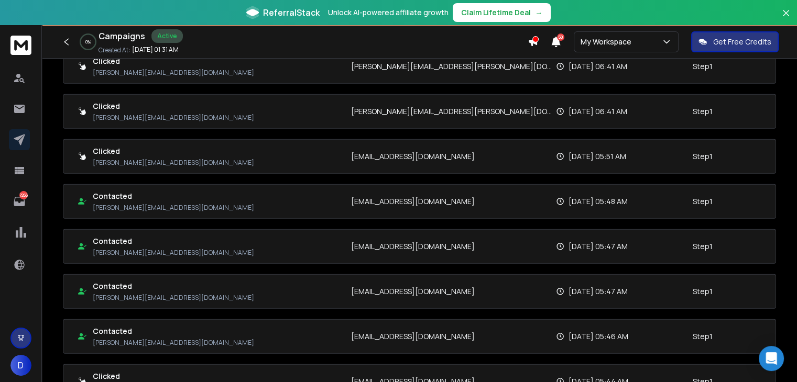
scroll to position [38702, 0]
